Goal: Task Accomplishment & Management: Use online tool/utility

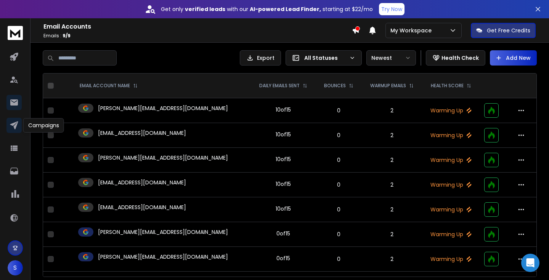
click at [17, 124] on icon at bounding box center [14, 125] width 9 height 9
